Goal: Task Accomplishment & Management: Check status

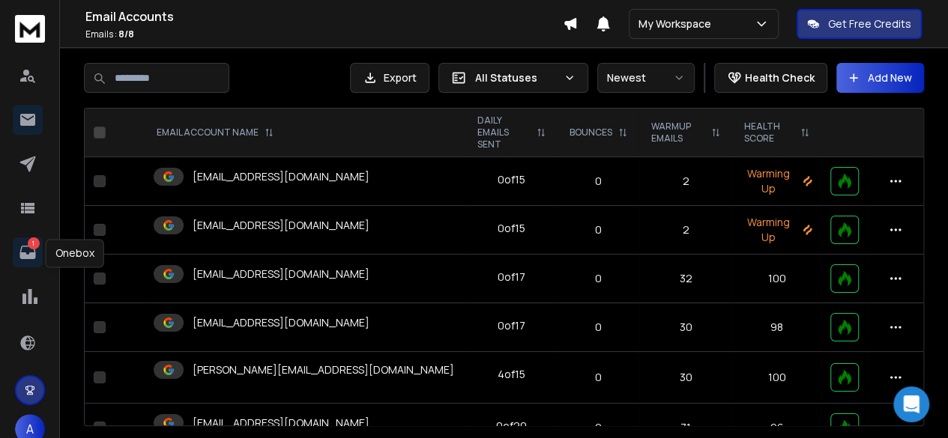
click at [24, 258] on icon at bounding box center [27, 252] width 16 height 13
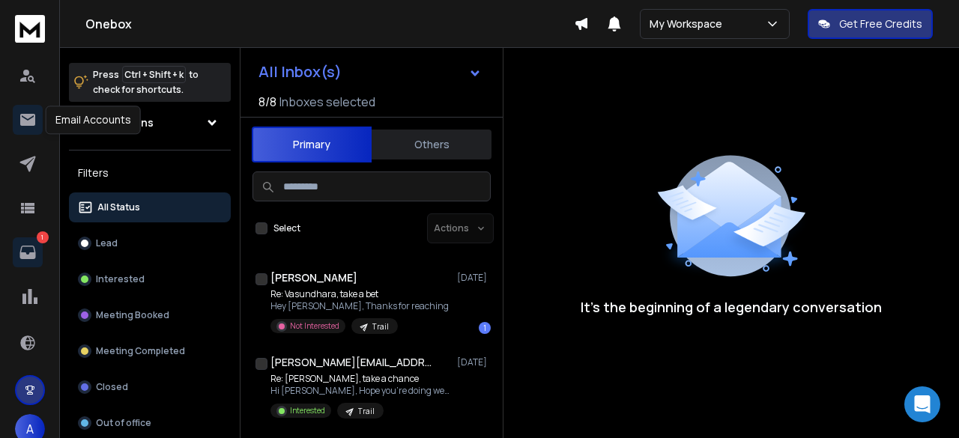
click at [32, 122] on icon at bounding box center [27, 120] width 15 height 12
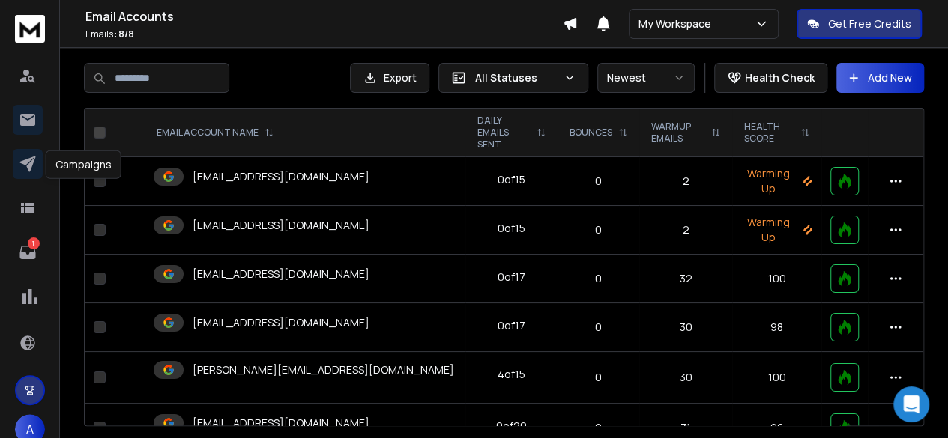
click at [27, 169] on icon at bounding box center [27, 164] width 16 height 16
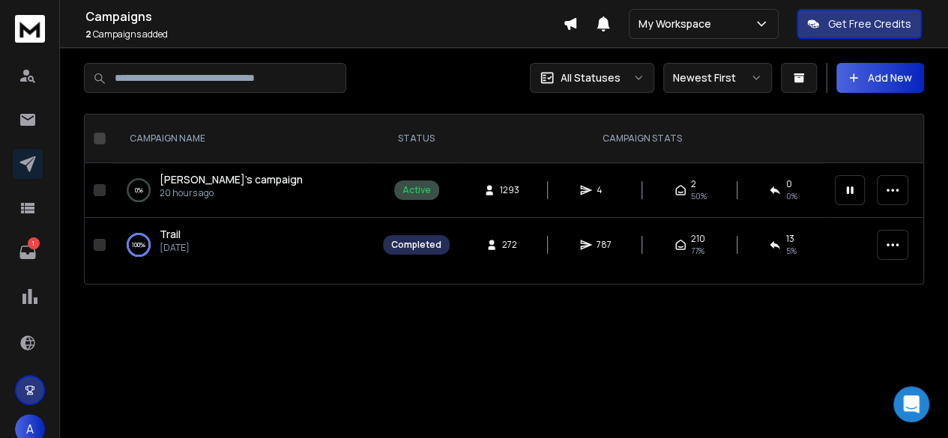
click at [192, 179] on span "[PERSON_NAME]'s campaign" at bounding box center [231, 179] width 143 height 14
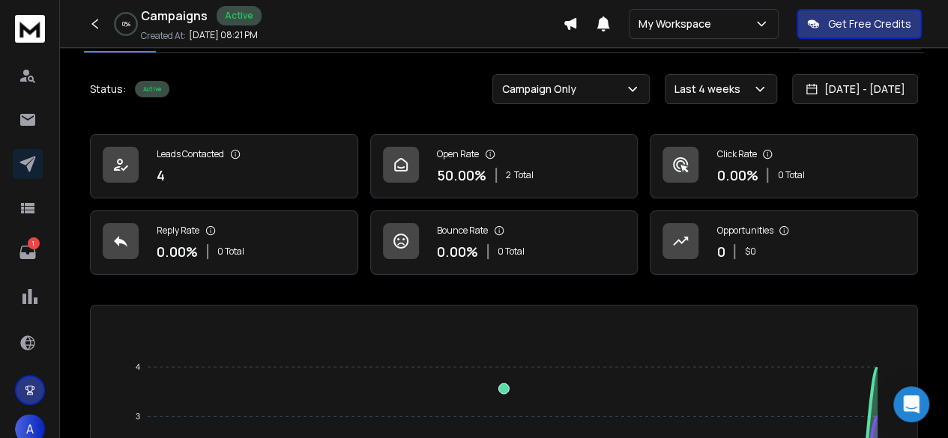
scroll to position [63, 0]
